Goal: Task Accomplishment & Management: Manage account settings

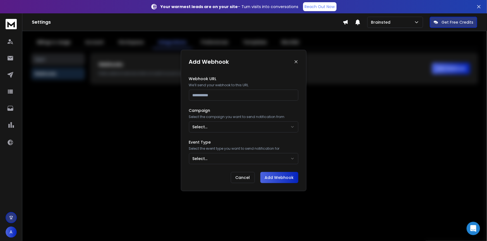
paste input "**********"
type input "**********"
click at [221, 128] on button "Select..." at bounding box center [243, 127] width 109 height 11
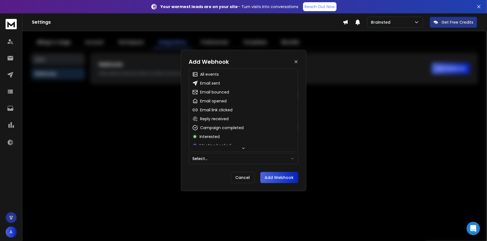
click at [216, 159] on button "Select..." at bounding box center [243, 158] width 109 height 11
select select "**********"
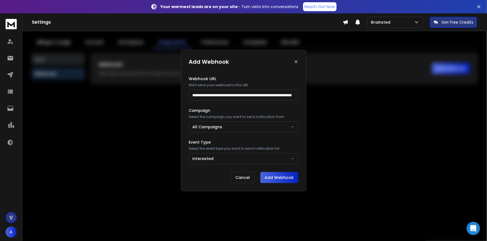
click at [282, 178] on button "Add Webhook" at bounding box center [279, 177] width 38 height 11
click at [276, 175] on button "Add Webhook" at bounding box center [279, 177] width 38 height 11
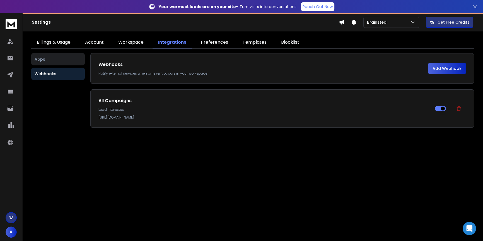
click at [452, 70] on button "Add Webhook" at bounding box center [447, 68] width 38 height 11
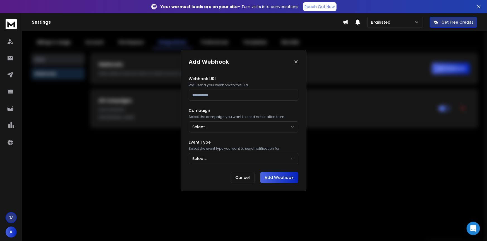
click at [363, 152] on div "**********" at bounding box center [243, 120] width 487 height 153
click at [298, 61] on icon at bounding box center [296, 62] width 4 height 4
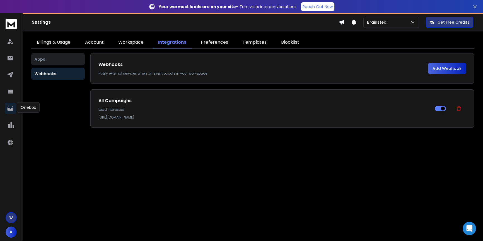
click at [7, 109] on icon at bounding box center [10, 108] width 7 height 7
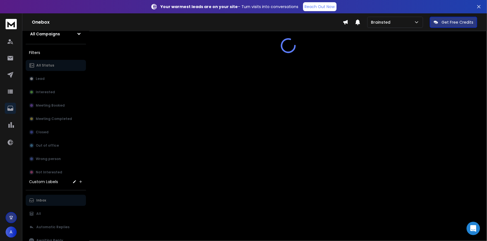
scroll to position [50, 0]
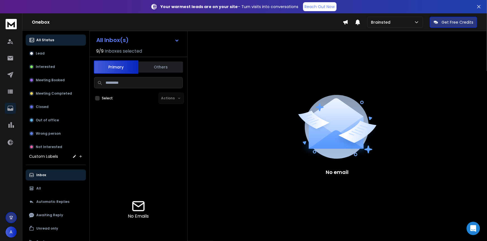
click at [79, 158] on icon at bounding box center [81, 157] width 4 height 4
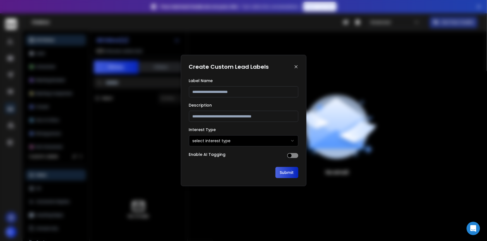
click at [220, 94] on input "Label Name" at bounding box center [243, 91] width 109 height 11
type input "*"
type input "**********"
click at [233, 120] on input "Description" at bounding box center [243, 116] width 109 height 11
click at [205, 137] on button "select interest type" at bounding box center [243, 141] width 109 height 11
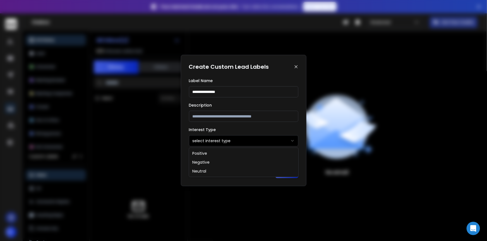
select select "********"
click at [291, 173] on button "Submit" at bounding box center [286, 172] width 23 height 11
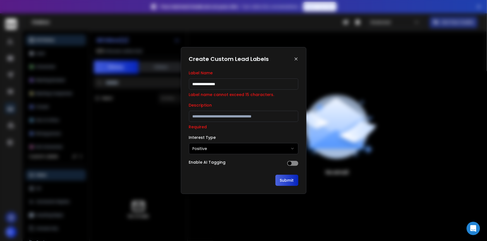
click at [228, 118] on input "Description" at bounding box center [243, 116] width 109 height 11
type input "**********"
click at [291, 180] on button "Submit" at bounding box center [286, 180] width 23 height 11
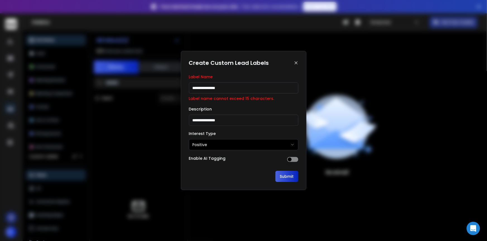
click at [227, 89] on input "**********" at bounding box center [243, 88] width 109 height 11
drag, startPoint x: 235, startPoint y: 86, endPoint x: 223, endPoint y: 89, distance: 13.1
click at [223, 89] on input "**********" at bounding box center [243, 88] width 109 height 11
type input "**********"
click at [293, 176] on button "Submit" at bounding box center [286, 176] width 23 height 11
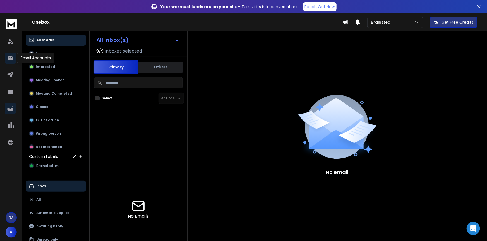
click at [11, 58] on icon at bounding box center [11, 58] width 6 height 4
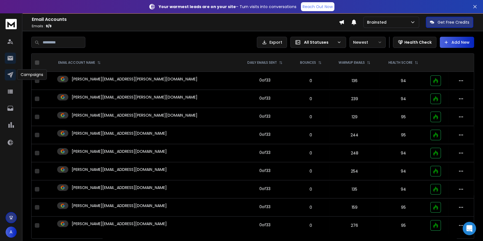
click at [13, 75] on icon at bounding box center [10, 75] width 7 height 7
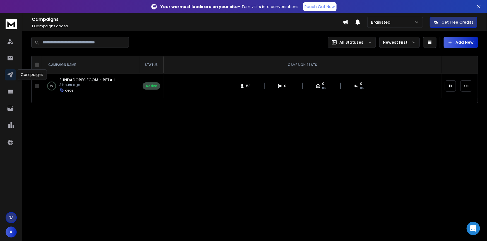
click at [12, 77] on icon at bounding box center [10, 75] width 7 height 7
click at [83, 82] on span "FUNDADORES ECOM - RETAIL" at bounding box center [87, 80] width 56 height 6
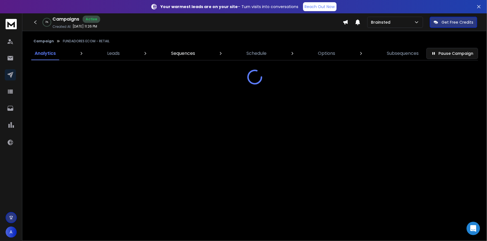
click at [183, 53] on p "Sequences" at bounding box center [183, 53] width 24 height 7
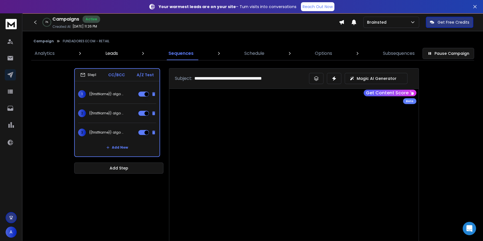
click at [116, 57] on link "Leads" at bounding box center [111, 53] width 19 height 13
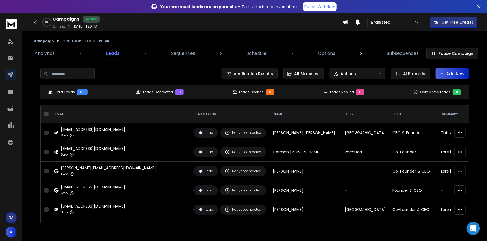
click at [459, 78] on button "Add New" at bounding box center [451, 73] width 33 height 11
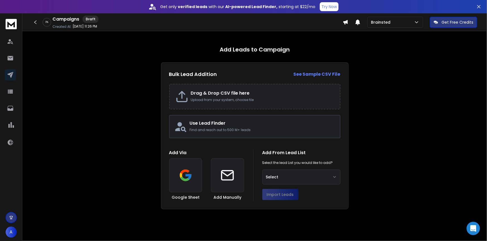
click at [196, 100] on p "Upload from your system, choose file" at bounding box center [262, 100] width 143 height 4
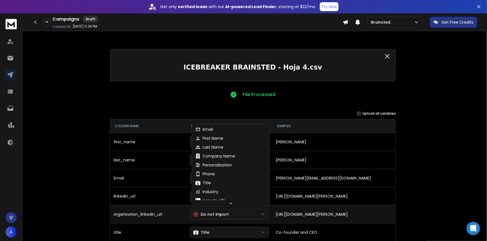
click at [244, 215] on button "Do not import" at bounding box center [229, 214] width 79 height 11
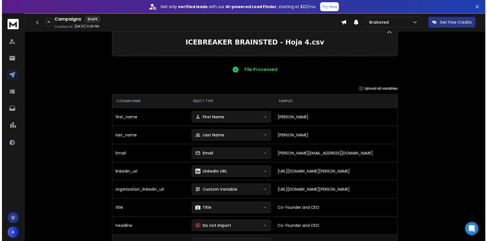
scroll to position [50, 0]
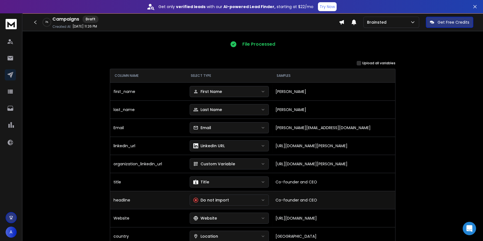
click at [212, 199] on div "Do not import" at bounding box center [211, 201] width 36 height 6
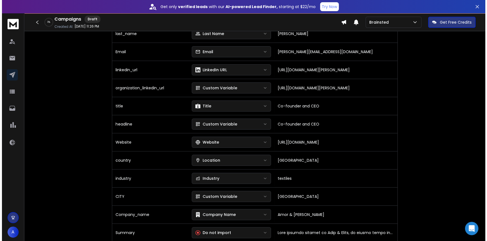
scroll to position [152, 0]
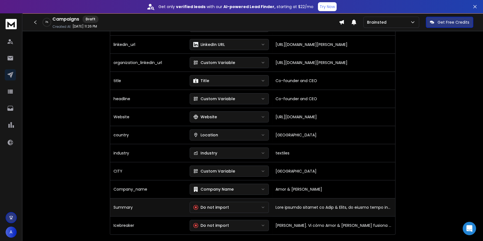
click at [226, 209] on div "Do not import" at bounding box center [211, 208] width 36 height 6
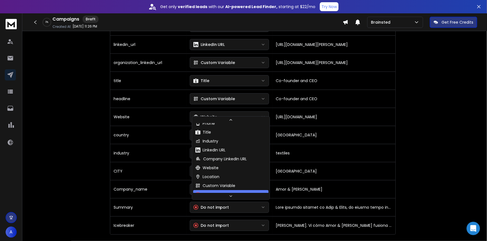
scroll to position [56, 0]
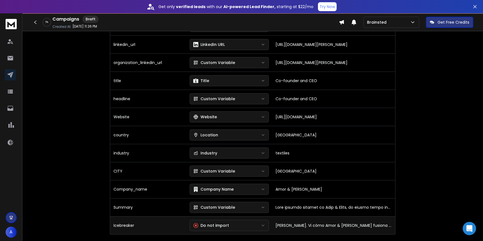
click at [215, 225] on div "Do not import" at bounding box center [211, 226] width 36 height 6
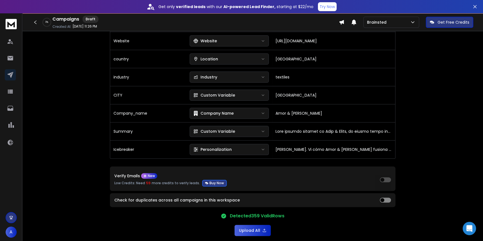
scroll to position [231, 0]
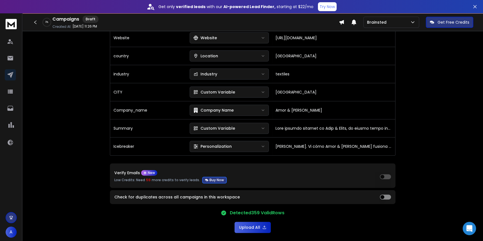
click at [253, 230] on button "Upload All" at bounding box center [253, 227] width 36 height 11
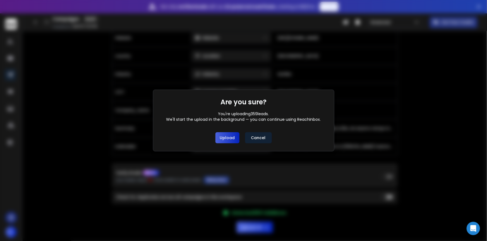
click at [256, 139] on button "Cancel" at bounding box center [258, 137] width 27 height 11
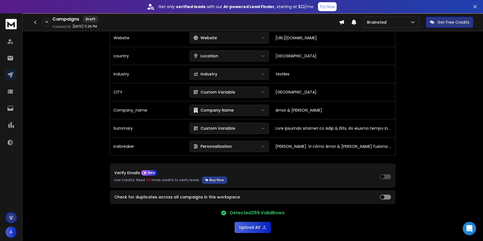
click at [255, 228] on button "Upload All" at bounding box center [253, 227] width 36 height 11
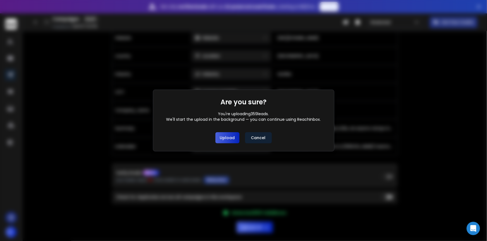
click at [231, 137] on button "Upload" at bounding box center [227, 137] width 24 height 11
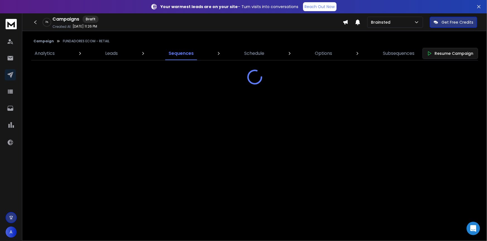
click at [63, 108] on div "Your warmest leads are on your site – Turn visits into conversations Reach Out …" at bounding box center [243, 120] width 487 height 241
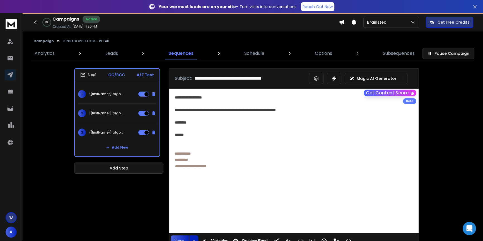
click at [108, 132] on p "{{firstName}} algo que puede interesarte" at bounding box center [107, 133] width 36 height 4
click at [108, 117] on div "2 {{firstName}} algo que puede interesarte" at bounding box center [117, 113] width 78 height 19
click at [112, 96] on p "{{firstName}} algo que puede interesarte" at bounding box center [107, 94] width 36 height 4
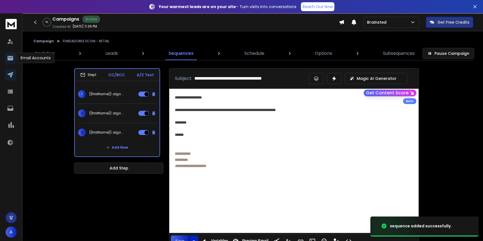
click at [10, 61] on icon at bounding box center [10, 58] width 7 height 7
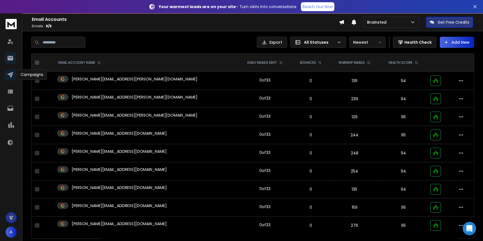
click at [11, 76] on icon at bounding box center [10, 75] width 6 height 6
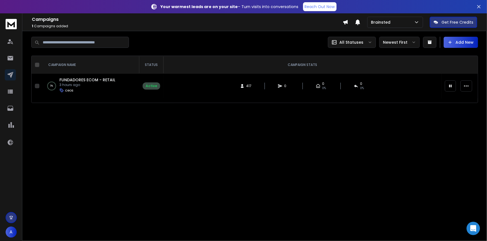
click at [89, 79] on span "FUNDADORES ECOM - RETAIL" at bounding box center [87, 80] width 56 height 6
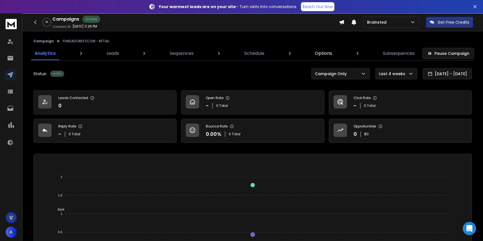
click at [329, 55] on p "Options" at bounding box center [323, 53] width 17 height 7
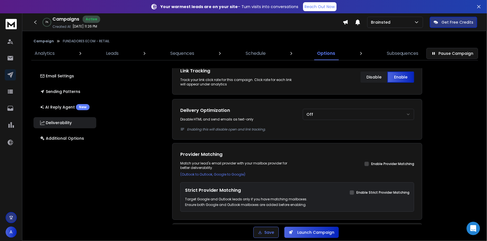
scroll to position [760, 0]
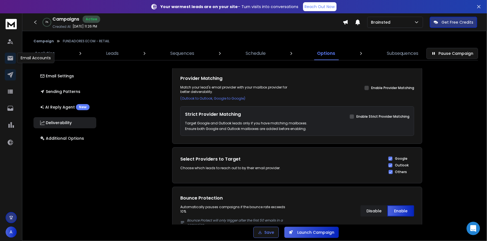
click at [13, 58] on icon at bounding box center [11, 58] width 6 height 4
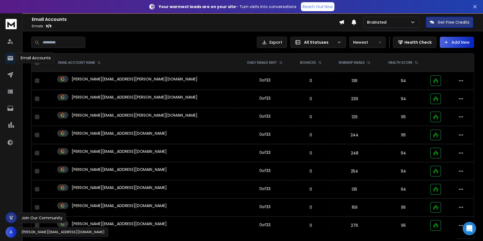
click at [14, 231] on span "A" at bounding box center [11, 232] width 11 height 11
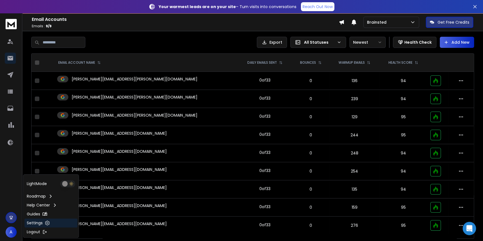
click at [40, 224] on p "Settings" at bounding box center [35, 224] width 16 height 6
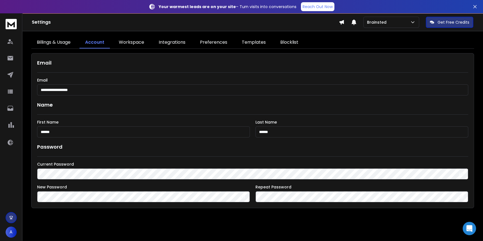
click at [175, 38] on link "Integrations" at bounding box center [172, 43] width 38 height 12
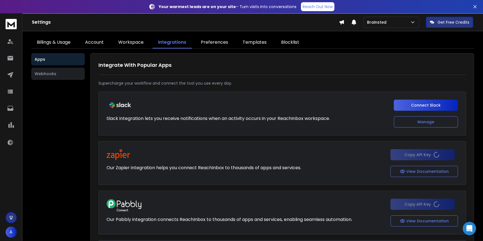
drag, startPoint x: 55, startPoint y: 64, endPoint x: 55, endPoint y: 68, distance: 3.4
click at [55, 64] on button "Apps" at bounding box center [58, 59] width 54 height 12
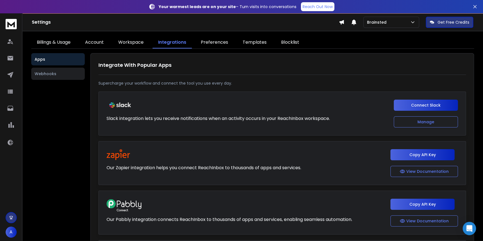
click at [56, 75] on button "Webhooks" at bounding box center [58, 74] width 54 height 12
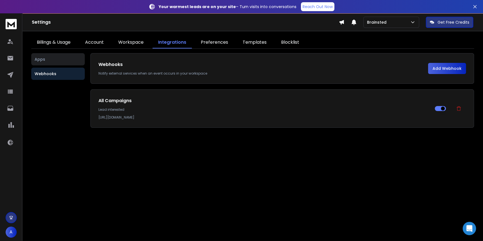
click at [448, 71] on button "Add Webhook" at bounding box center [447, 68] width 38 height 11
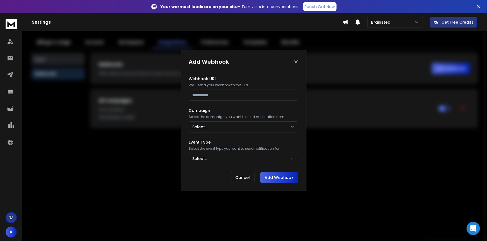
click at [209, 91] on input at bounding box center [243, 95] width 109 height 11
paste input "**********"
type input "**********"
click at [214, 129] on button "Select..." at bounding box center [243, 127] width 109 height 11
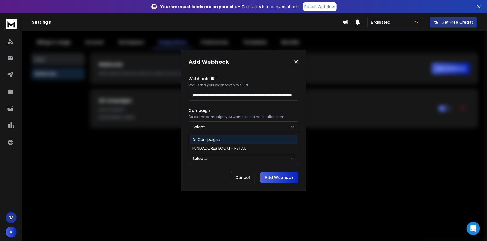
scroll to position [0, 0]
click at [217, 157] on button "Select..." at bounding box center [243, 158] width 109 height 11
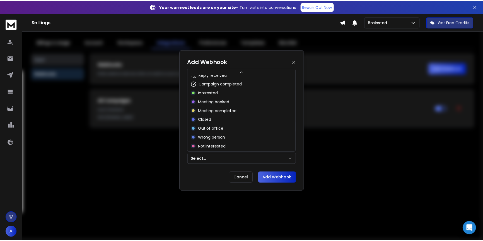
scroll to position [59, 0]
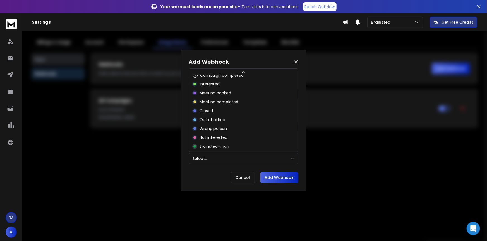
select select "**********"
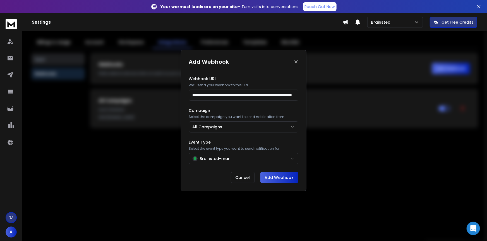
click at [287, 178] on button "Add Webhook" at bounding box center [279, 177] width 38 height 11
